Goal: Information Seeking & Learning: Find contact information

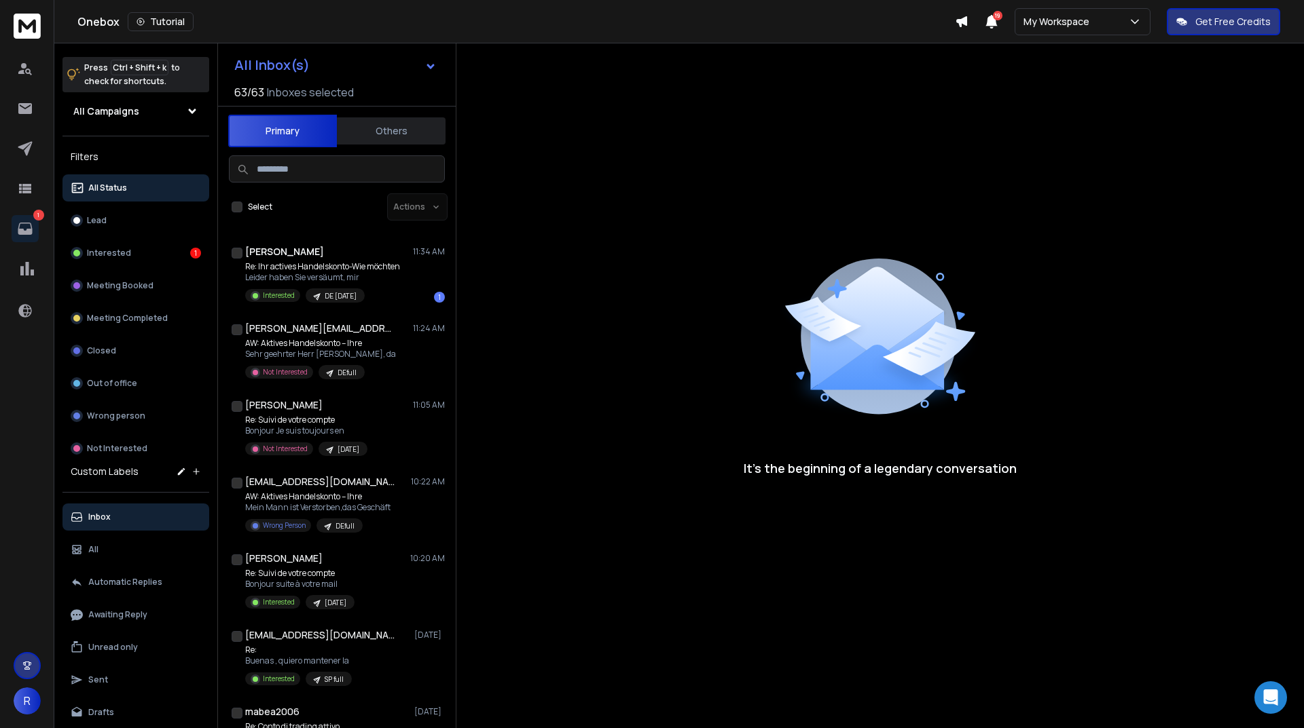
click at [300, 280] on p "Leider haben Sie versäumt, mir" at bounding box center [322, 277] width 155 height 11
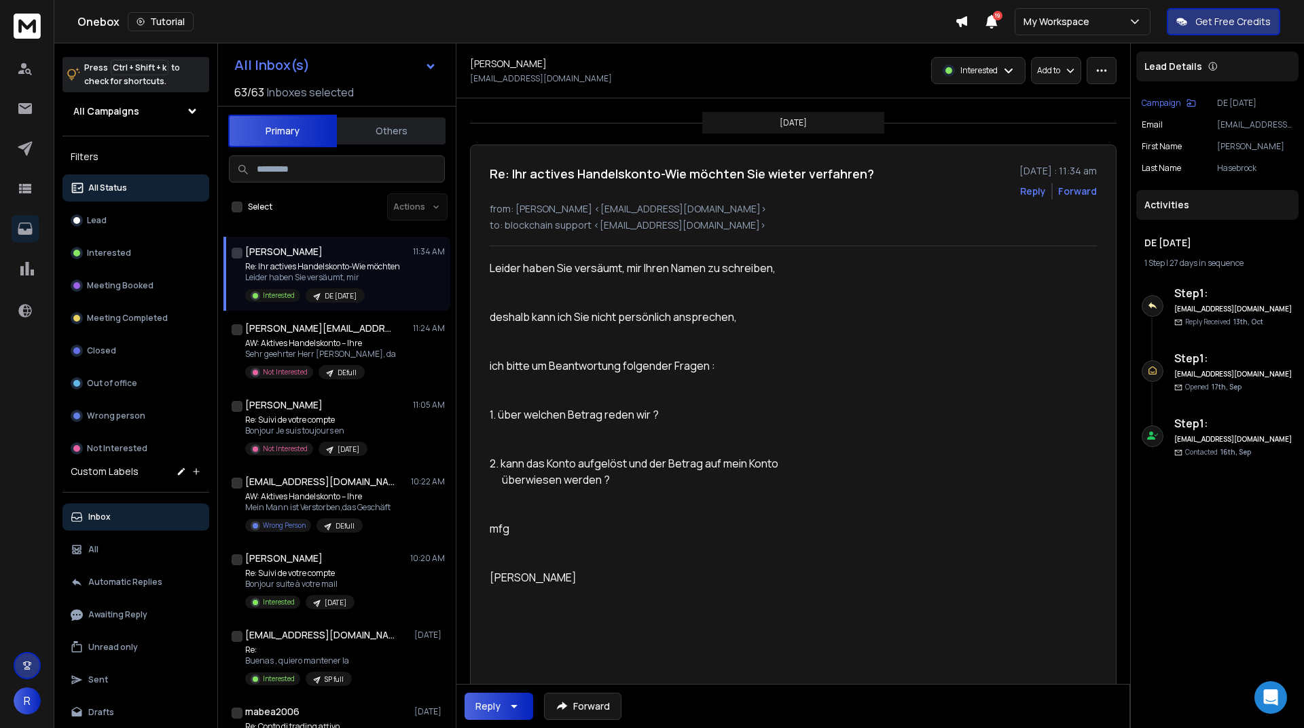
drag, startPoint x: 482, startPoint y: 259, endPoint x: 706, endPoint y: 580, distance: 391.0
copy div "Leider haben Sie versäumt, mir Ihren Namen zu schreiben, deshalb kann ich Sie n…"
drag, startPoint x: 600, startPoint y: 209, endPoint x: 681, endPoint y: 209, distance: 80.8
click at [681, 209] on p "from: Arnold Hasebrock <ah.consultant@gmx.de>" at bounding box center [792, 209] width 607 height 14
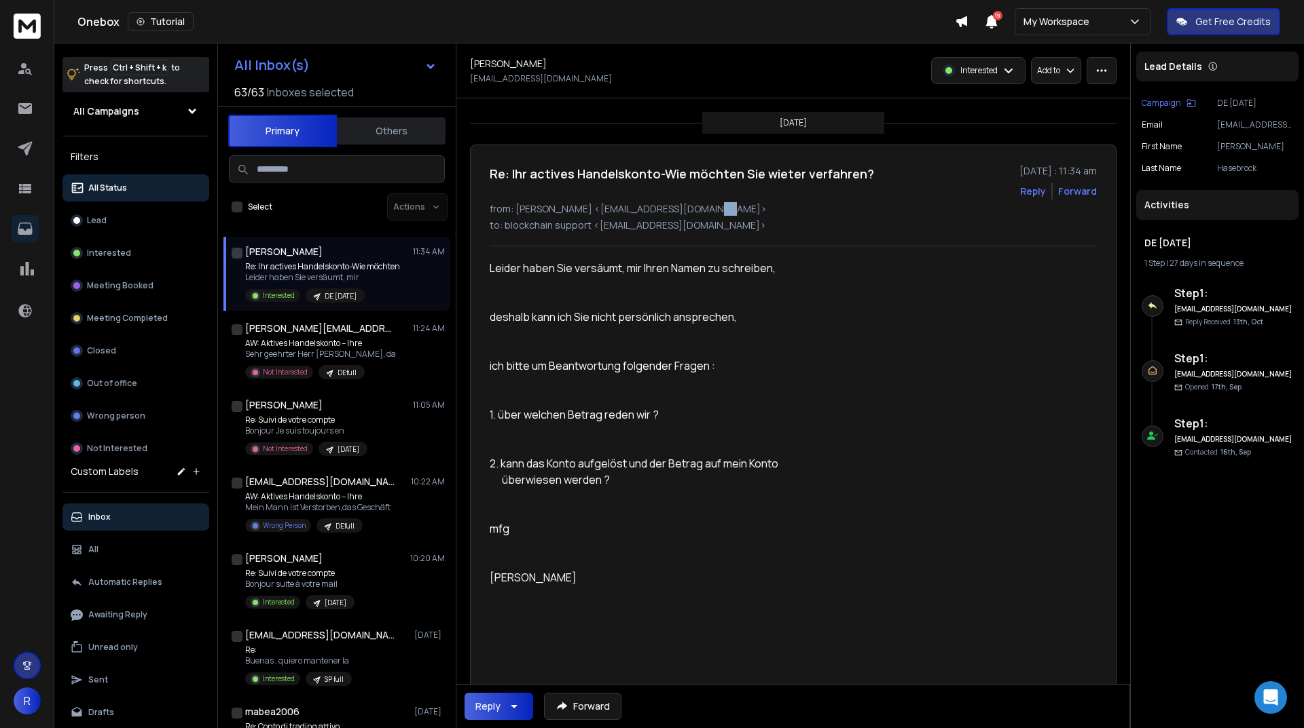
click at [711, 210] on p "from: Arnold Hasebrock <ah.consultant@gmx.de>" at bounding box center [792, 209] width 607 height 14
click at [703, 207] on p "from: Arnold Hasebrock <ah.consultant@gmx.de>" at bounding box center [792, 209] width 607 height 14
drag, startPoint x: 703, startPoint y: 207, endPoint x: 602, endPoint y: 210, distance: 101.2
click at [602, 210] on p "from: Arnold Hasebrock <ah.consultant@gmx.de>" at bounding box center [792, 209] width 607 height 14
click at [600, 210] on p "from: Arnold Hasebrock <ah.consultant@gmx.de>" at bounding box center [792, 209] width 607 height 14
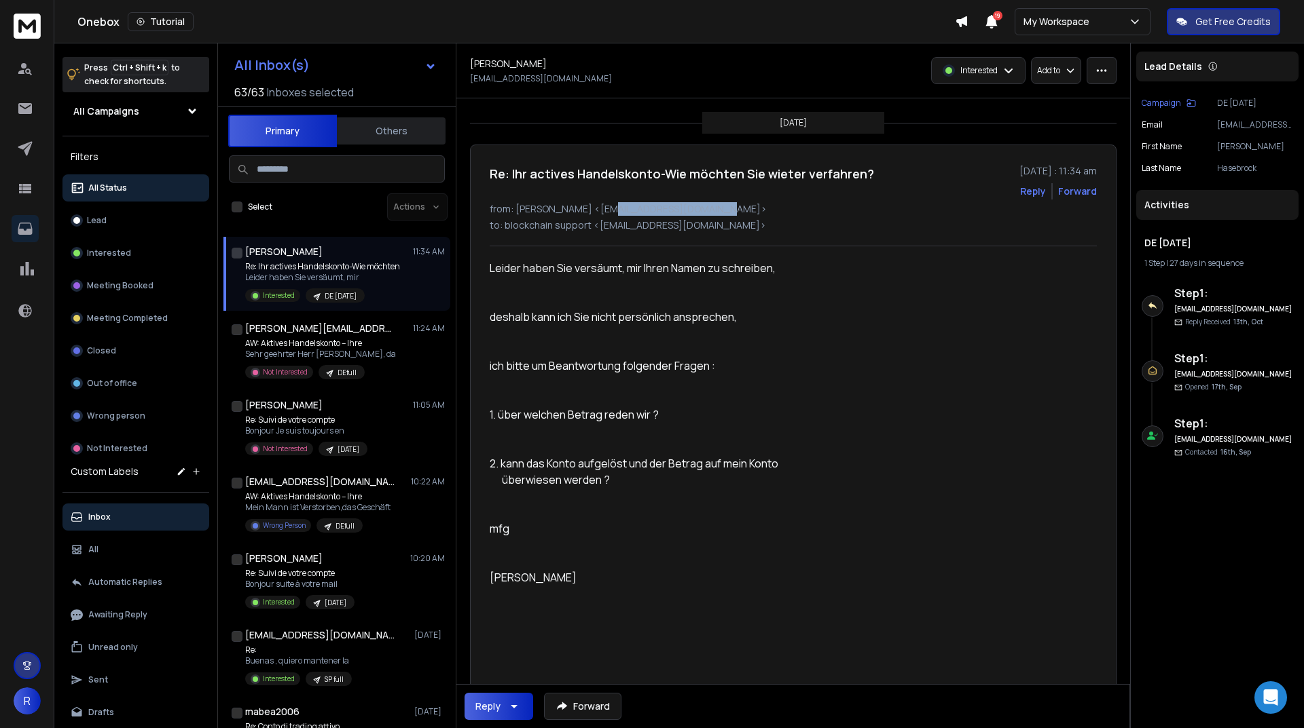
drag, startPoint x: 490, startPoint y: 301, endPoint x: 559, endPoint y: 243, distance: 90.1
drag, startPoint x: 596, startPoint y: 223, endPoint x: 724, endPoint y: 227, distance: 127.7
click at [724, 227] on p "to: blockchain support <blockchain@recover-now.org>" at bounding box center [792, 226] width 607 height 14
copy p "blockchain@recover-now.org"
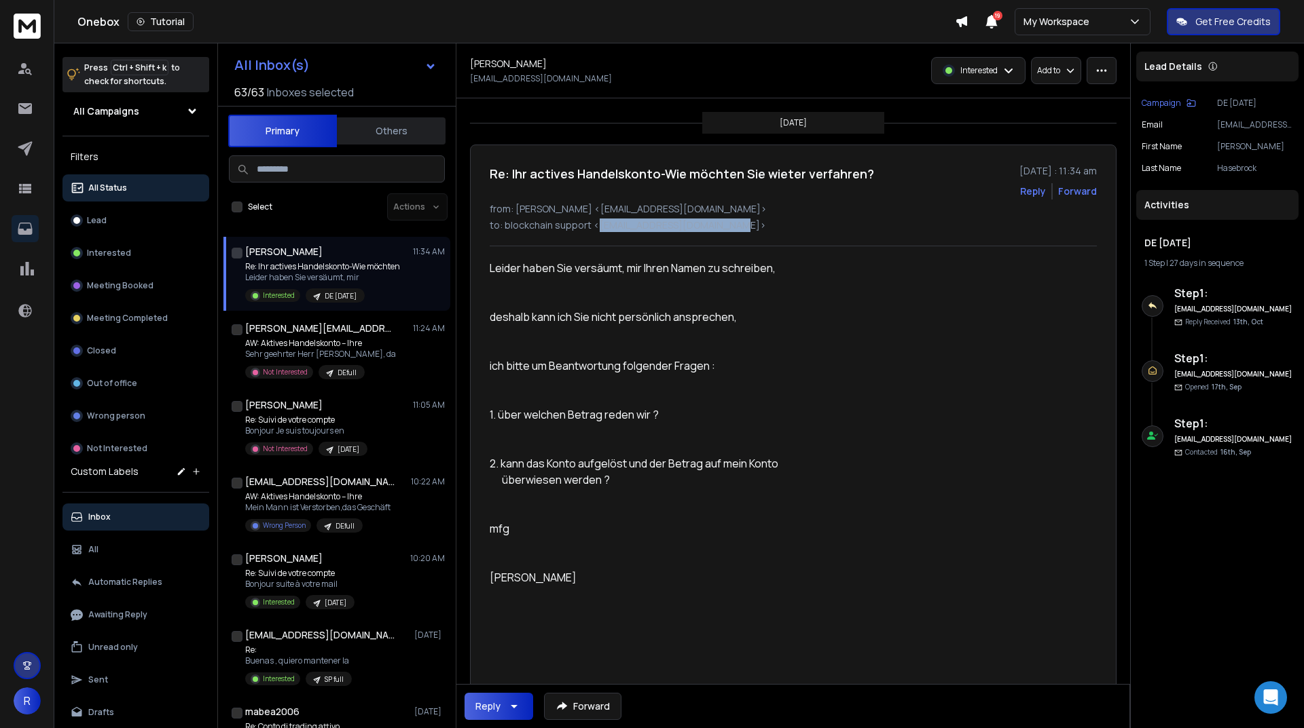
drag, startPoint x: 765, startPoint y: 669, endPoint x: 661, endPoint y: 652, distance: 105.3
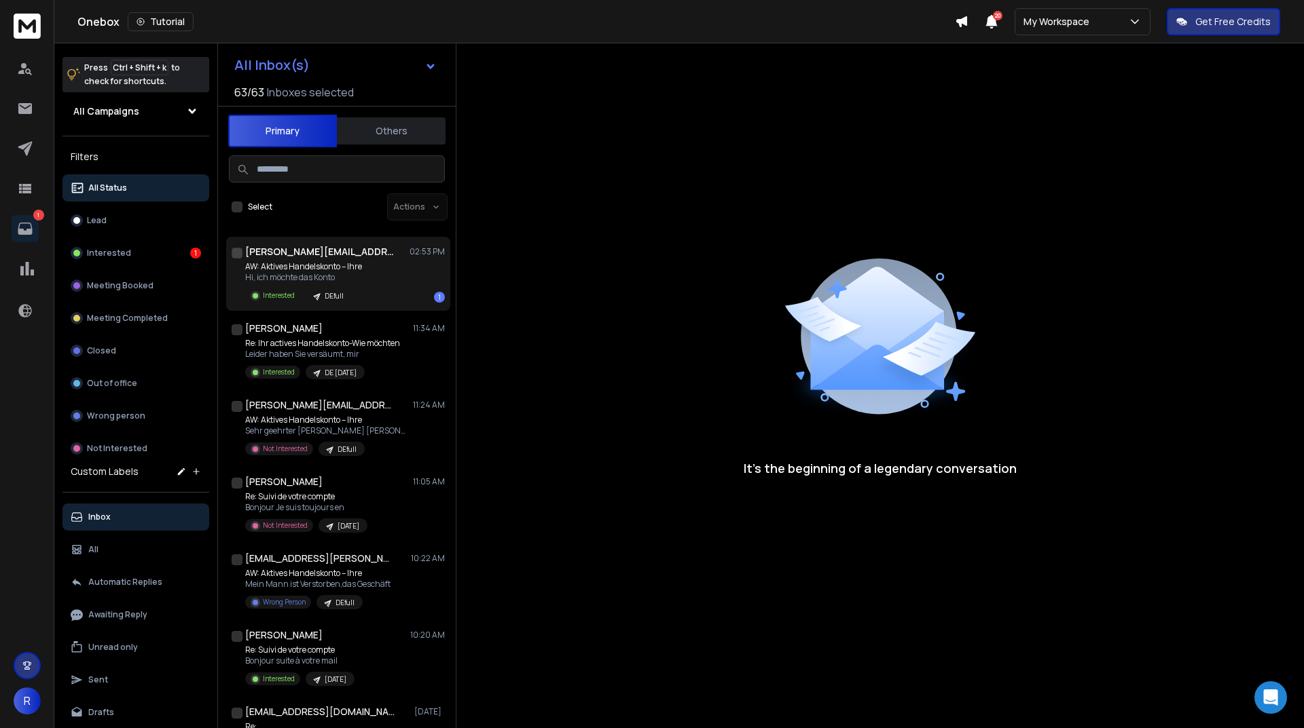
click at [361, 275] on p "Hi, ich möchte das Konto" at bounding box center [303, 277] width 117 height 11
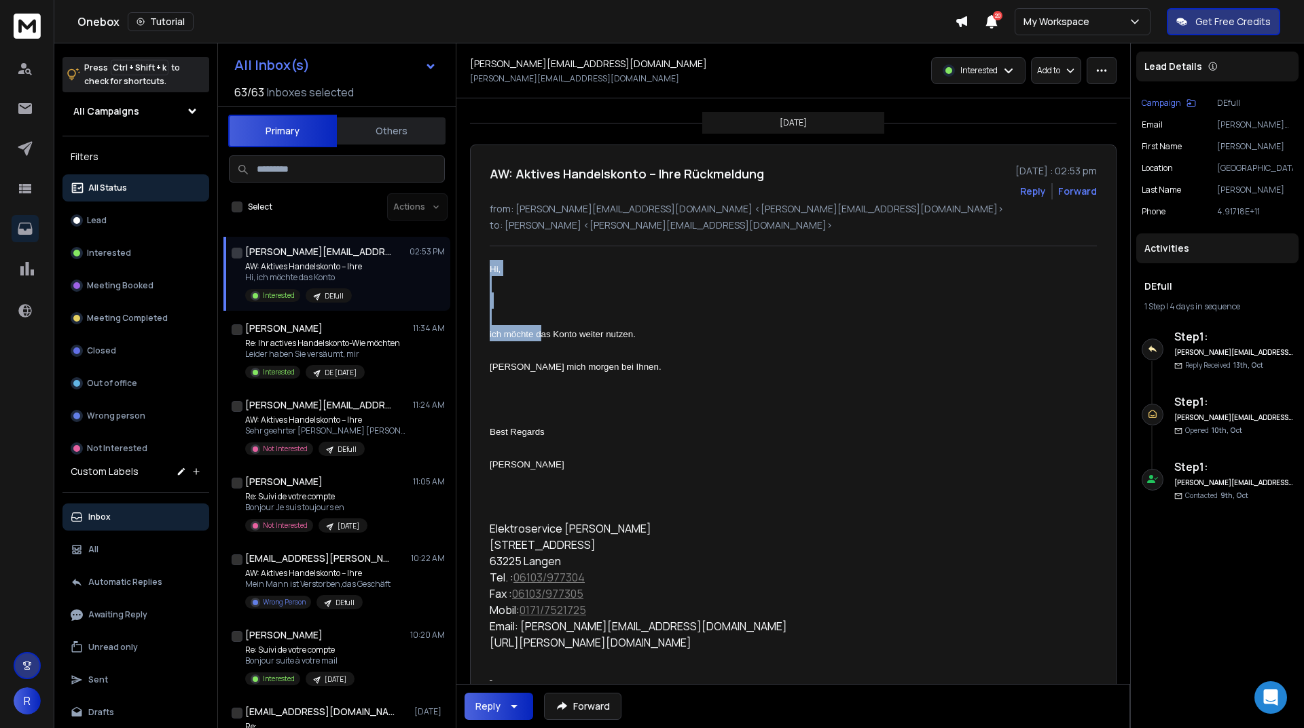
drag, startPoint x: 487, startPoint y: 265, endPoint x: 558, endPoint y: 381, distance: 135.9
drag, startPoint x: 558, startPoint y: 381, endPoint x: 561, endPoint y: 460, distance: 78.8
click at [561, 460] on p "Peter Holz" at bounding box center [687, 464] width 396 height 16
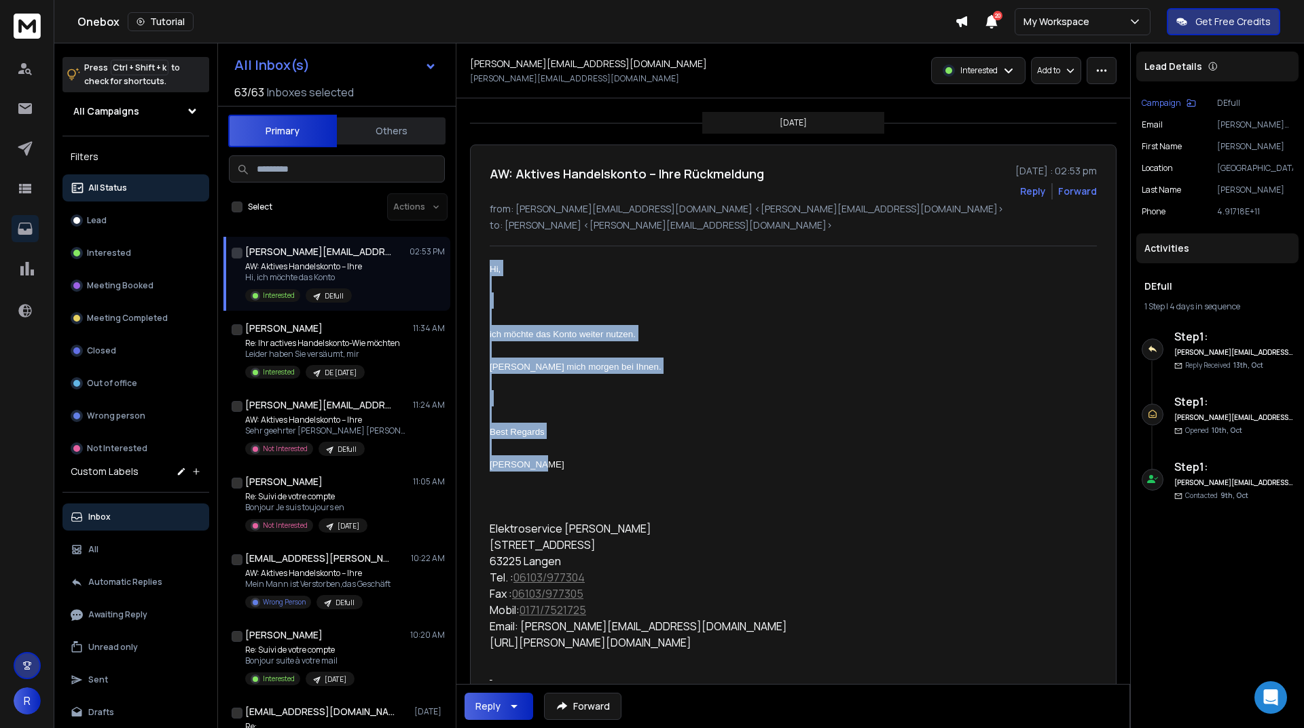
drag, startPoint x: 562, startPoint y: 465, endPoint x: 475, endPoint y: 264, distance: 219.2
copy div "Hi, ich möchte das Konto weiter nutzen. Melde mich morgen bei Ihnen. Best Regar…"
click at [663, 209] on p "from: Hans-Peter-Holz@t-online.de <Hans-Peter-Holz@t-online.de>" at bounding box center [792, 209] width 607 height 14
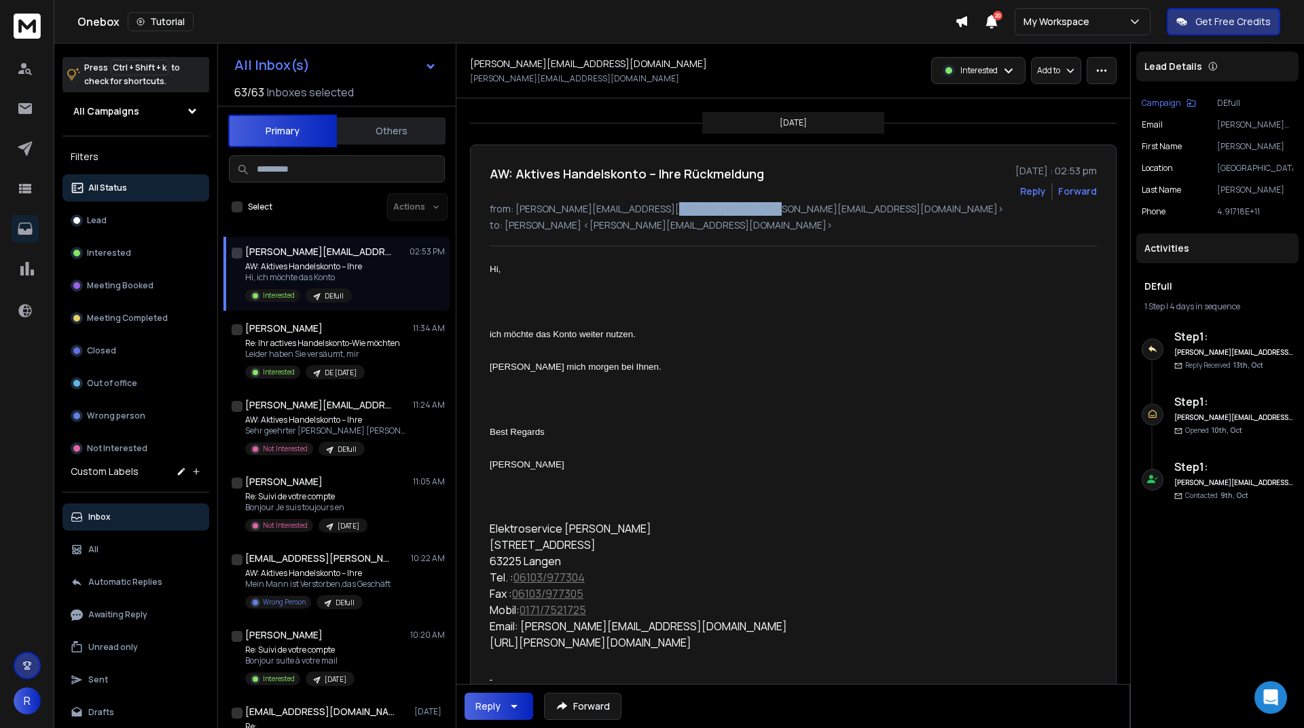
drag, startPoint x: 664, startPoint y: 208, endPoint x: 750, endPoint y: 206, distance: 86.2
click at [747, 206] on p "from: Hans-Peter-Holz@t-online.de <Hans-Peter-Holz@t-online.de>" at bounding box center [792, 209] width 607 height 14
drag, startPoint x: 760, startPoint y: 207, endPoint x: 776, endPoint y: 209, distance: 16.4
click at [776, 209] on p "from: Hans-Peter-Holz@t-online.de <Hans-Peter-Holz@t-online.de>" at bounding box center [792, 209] width 607 height 14
click at [785, 210] on p "from: Hans-Peter-Holz@t-online.de <Hans-Peter-Holz@t-online.de>" at bounding box center [792, 209] width 607 height 14
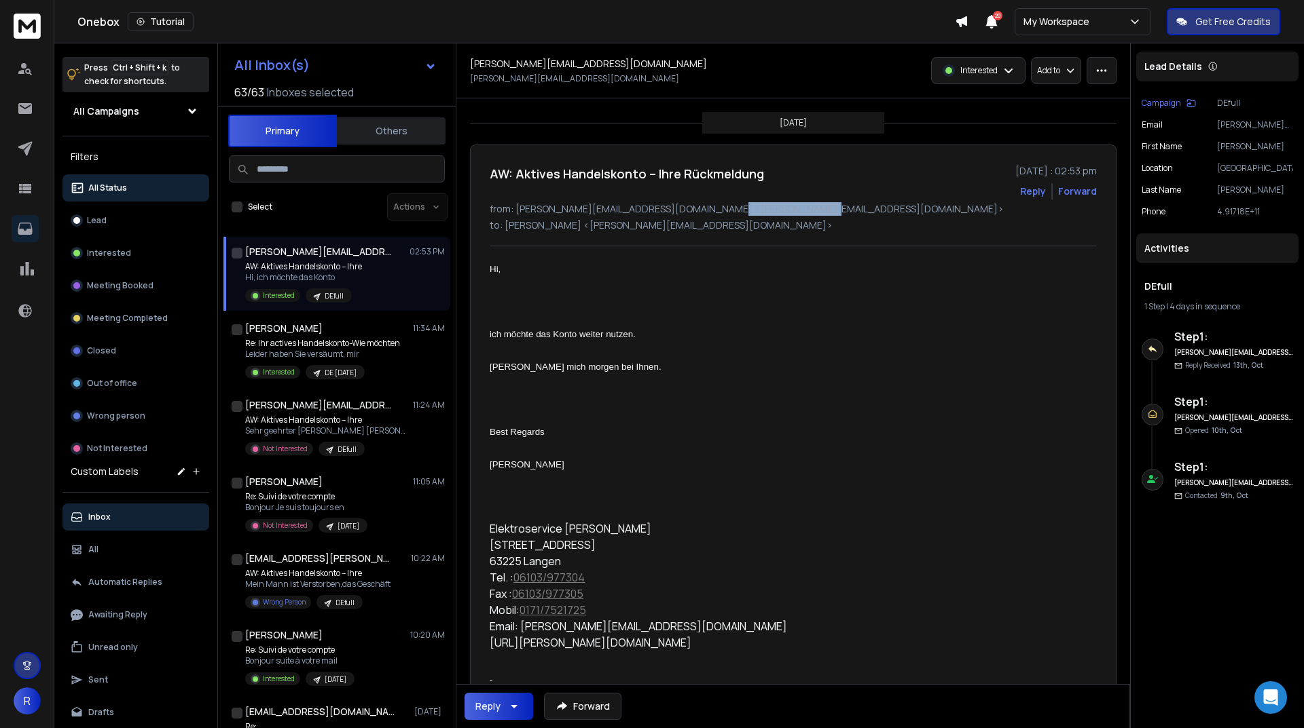
drag, startPoint x: 785, startPoint y: 210, endPoint x: 714, endPoint y: 209, distance: 70.6
click at [714, 209] on p "from: Hans-Peter-Holz@t-online.de <Hans-Peter-Holz@t-online.de>" at bounding box center [792, 209] width 607 height 14
click at [662, 210] on p "from: Hans-Peter-Holz@t-online.de <Hans-Peter-Holz@t-online.de>" at bounding box center [792, 209] width 607 height 14
drag, startPoint x: 653, startPoint y: 206, endPoint x: 783, endPoint y: 213, distance: 130.5
click at [783, 213] on p "from: Hans-Peter-Holz@t-online.de <Hans-Peter-Holz@t-online.de>" at bounding box center [792, 209] width 607 height 14
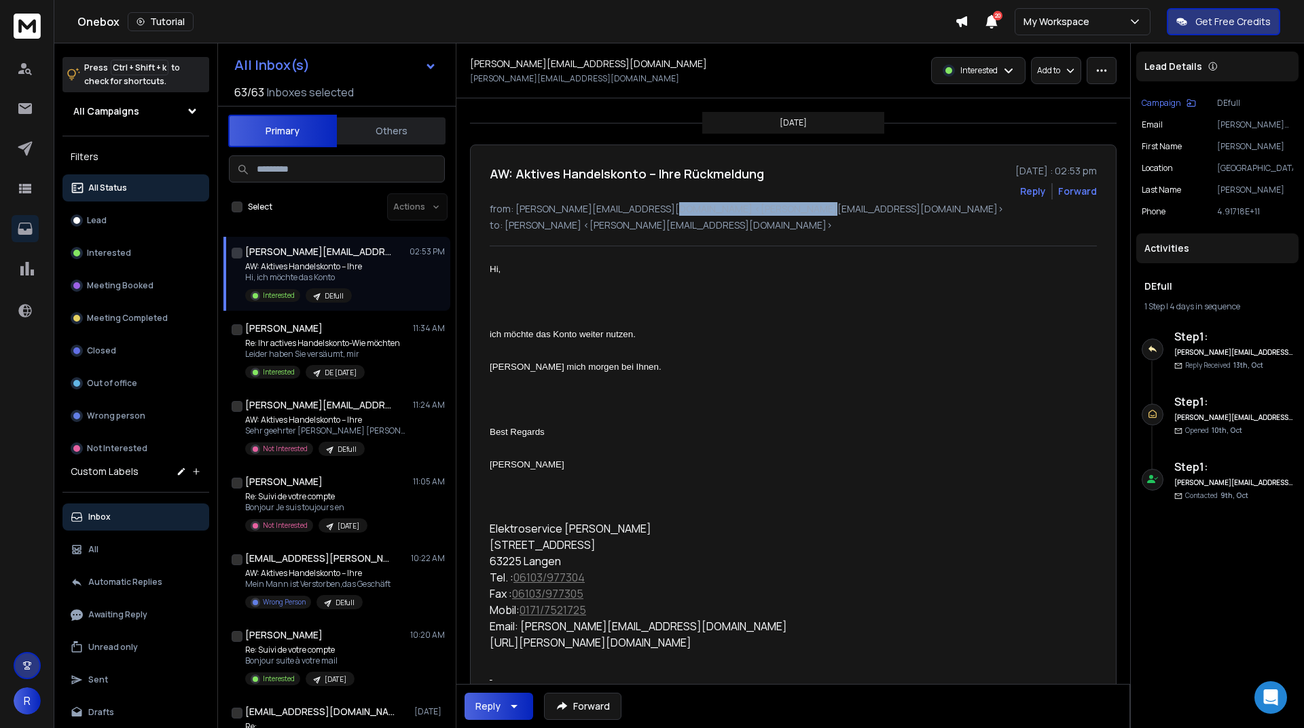
copy p "Hans-Peter-Holz@t-online.de"
click at [879, 565] on p "Elektroservice P.Holz Lerchgasse 18 63225 Langen Tel. : 06103/977304 Fax : 0610…" at bounding box center [687, 586] width 396 height 130
drag, startPoint x: 559, startPoint y: 225, endPoint x: 681, endPoint y: 227, distance: 122.2
click at [681, 227] on p "to: Giulia Ricci <gulia.r@webblockchain.info>" at bounding box center [792, 226] width 607 height 14
copy p "gulia.r@webblockchain.info"
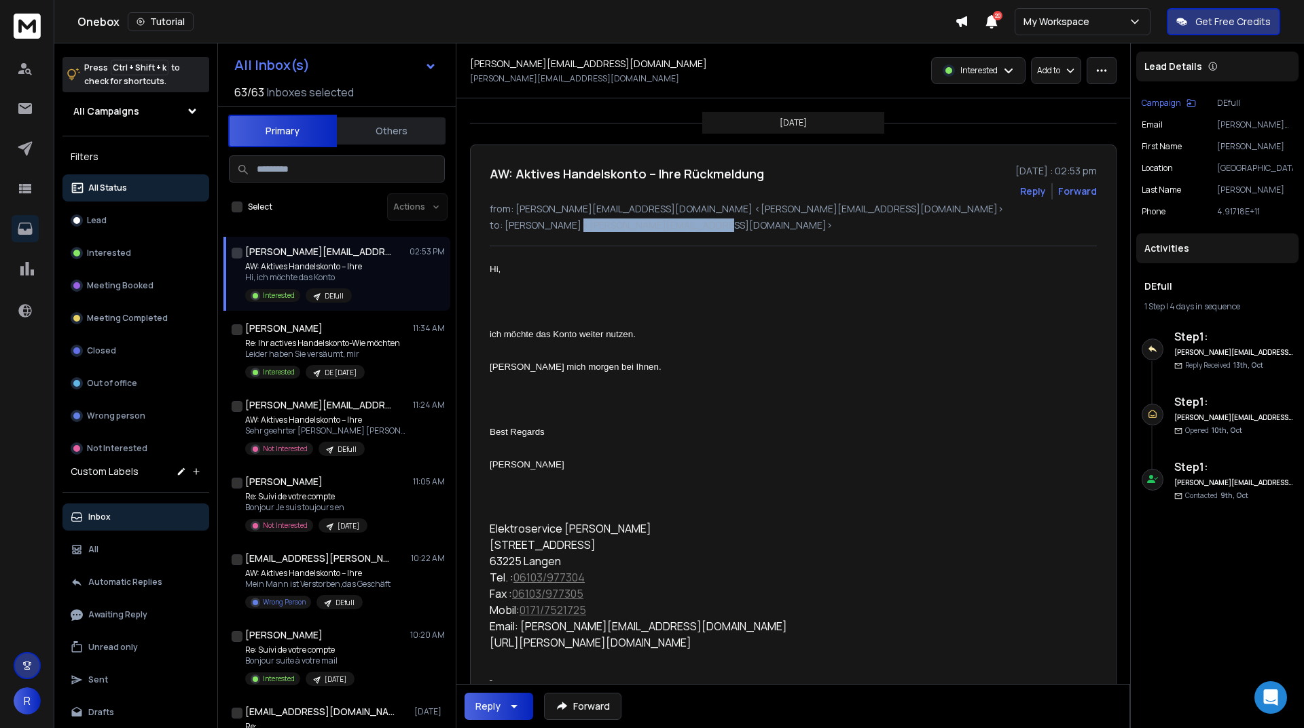
drag, startPoint x: 892, startPoint y: 555, endPoint x: 840, endPoint y: 496, distance: 78.9
